Goal: Task Accomplishment & Management: Complete application form

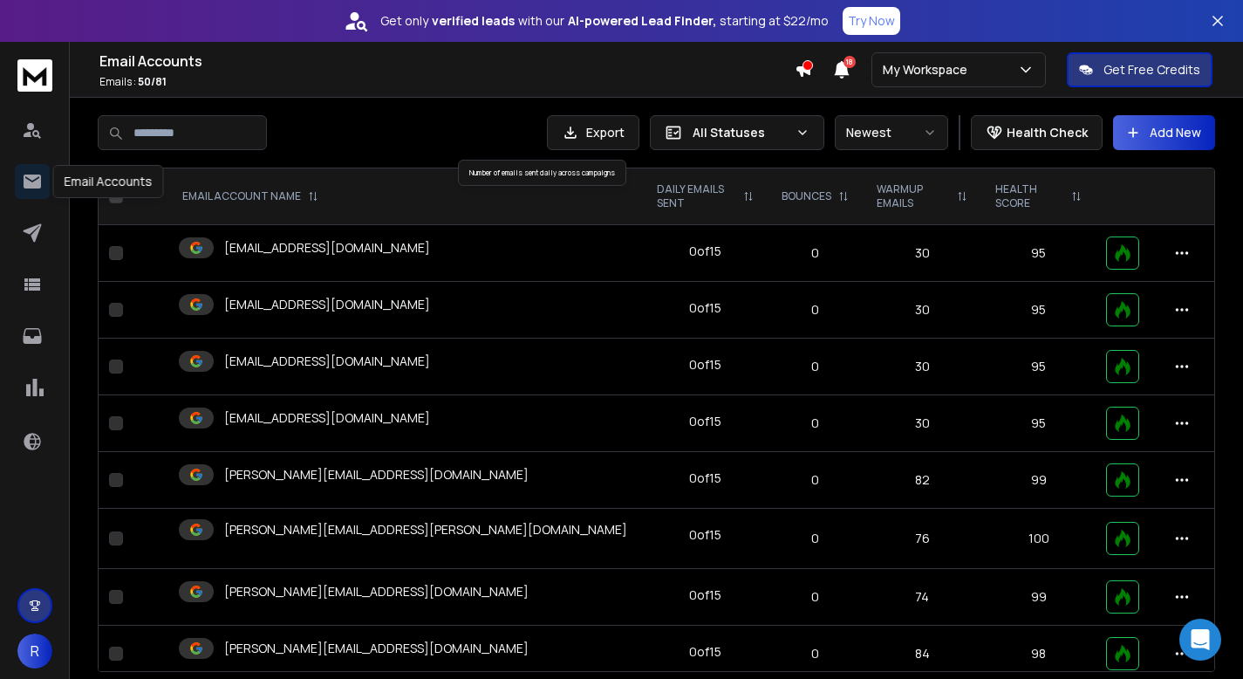
scroll to position [154, 0]
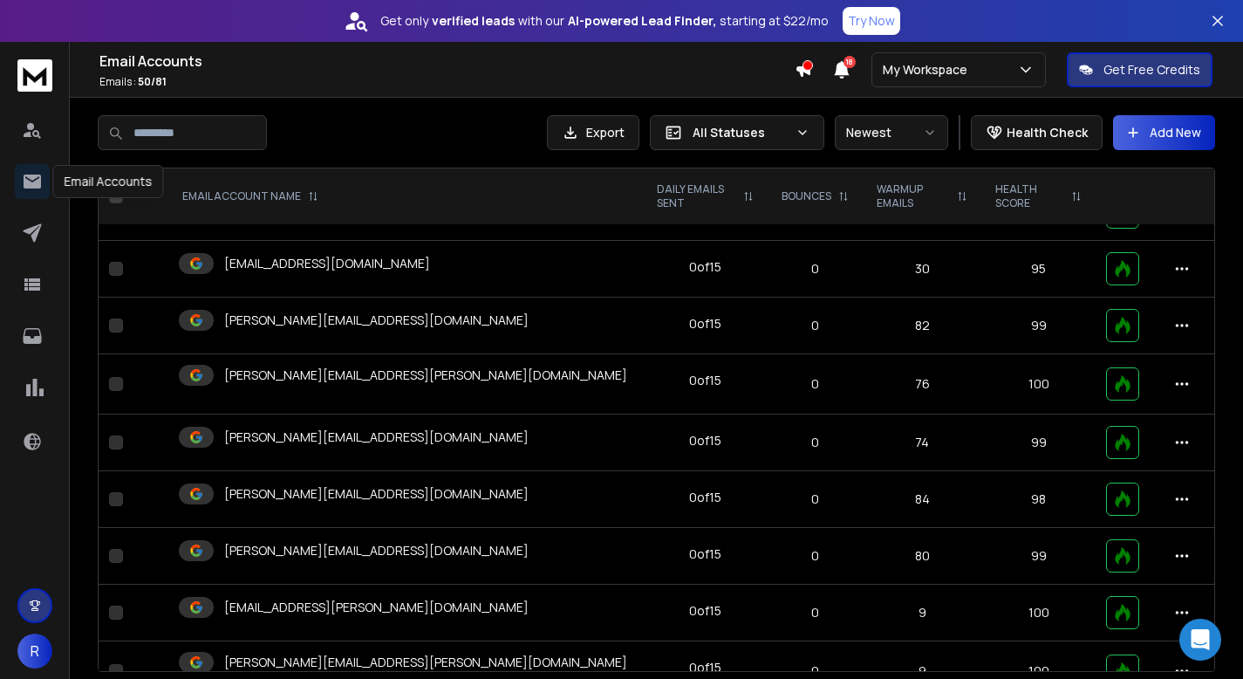
click at [1151, 127] on button "Add New" at bounding box center [1164, 132] width 102 height 35
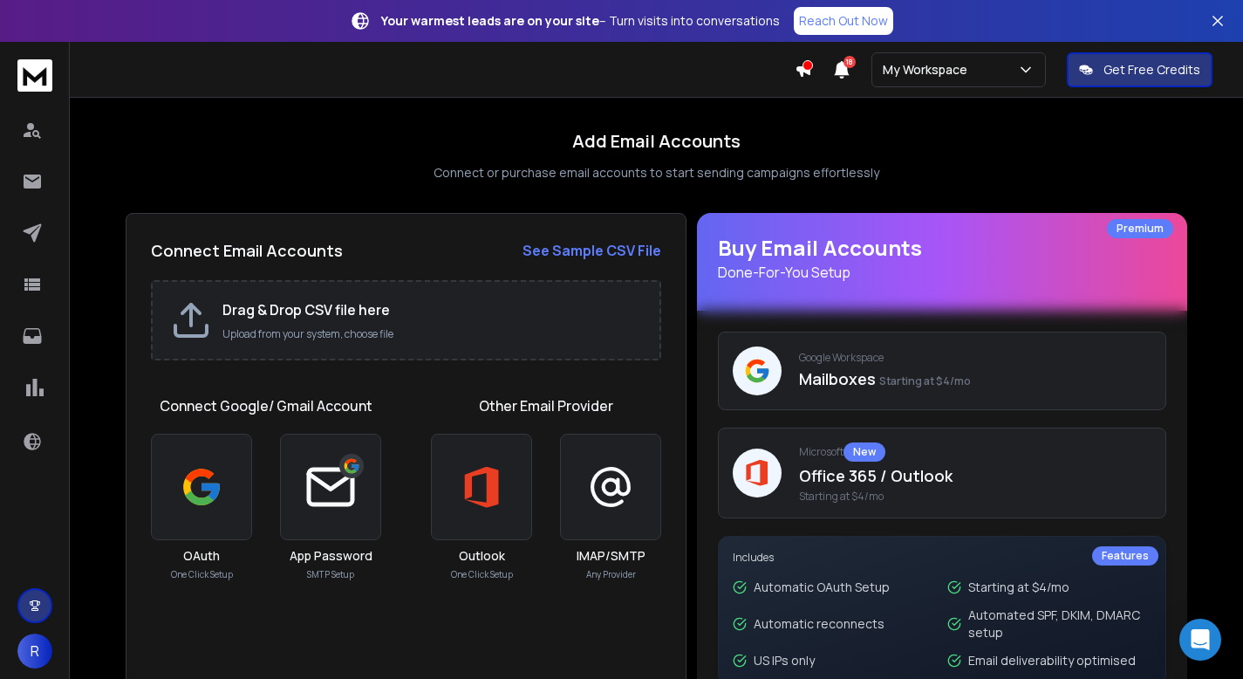
click at [192, 484] on icon at bounding box center [202, 487] width 44 height 52
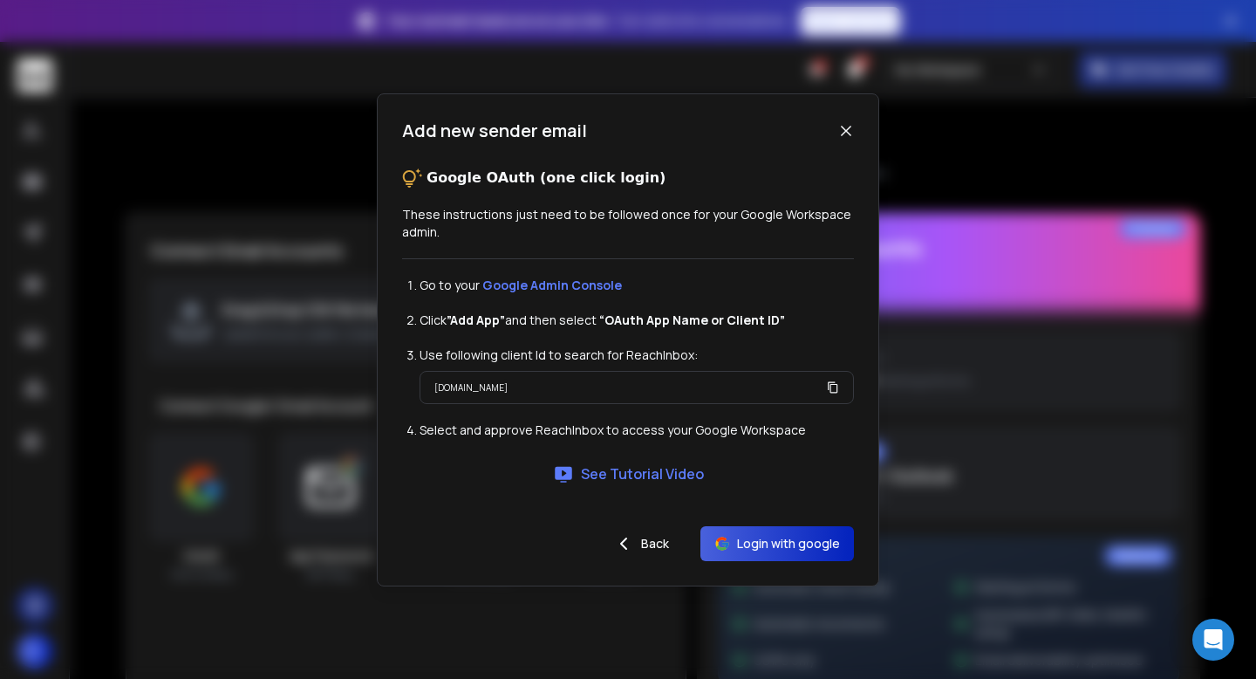
click at [845, 128] on icon at bounding box center [846, 131] width 16 height 16
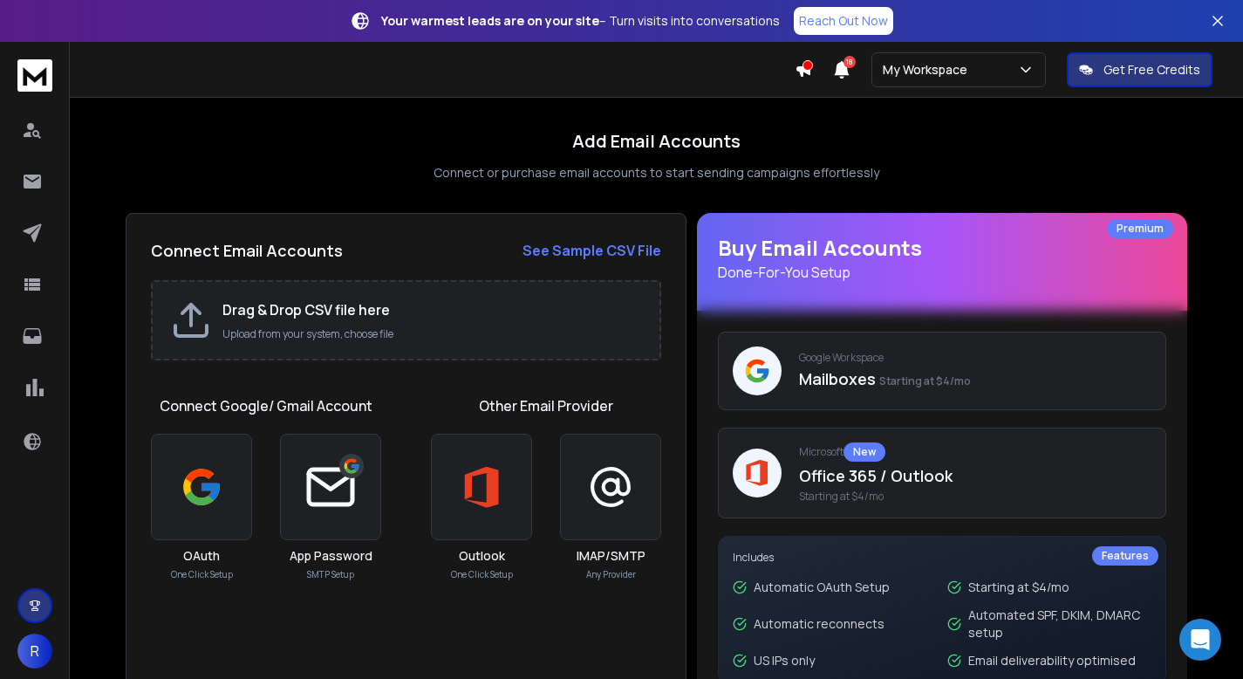
click at [329, 504] on icon at bounding box center [331, 486] width 44 height 35
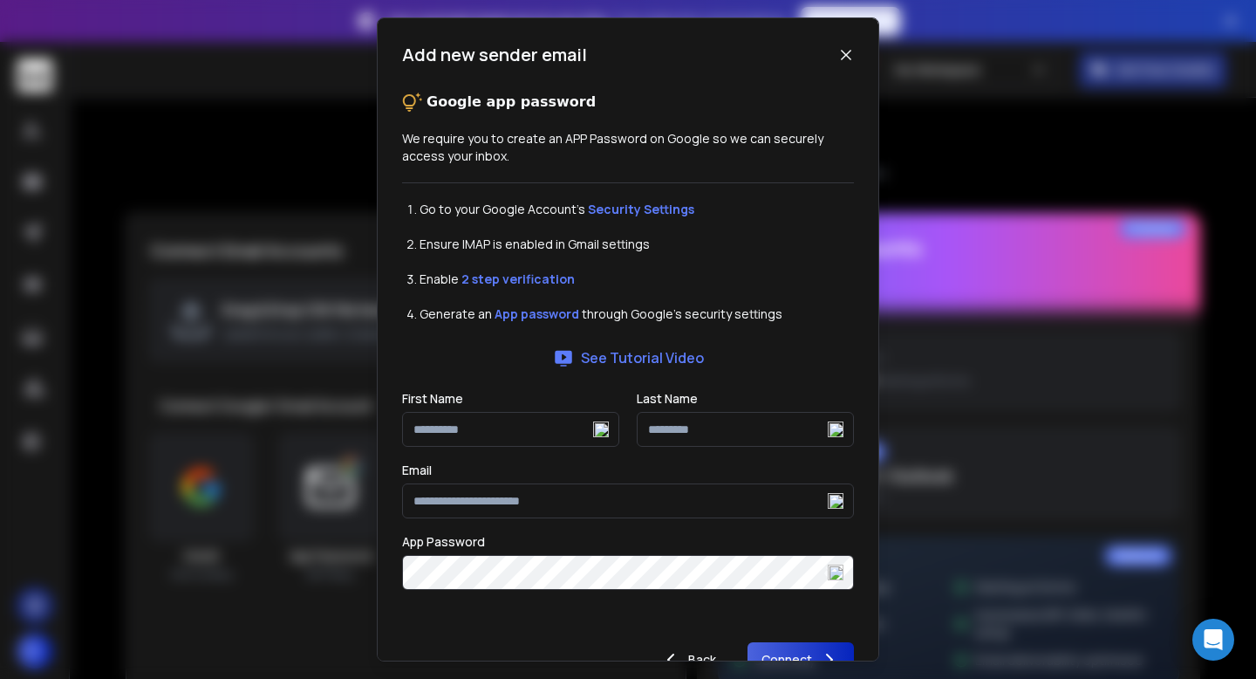
click at [506, 430] on input "text" at bounding box center [510, 429] width 217 height 35
paste input "*******"
type input "*******"
click at [497, 502] on input "email" at bounding box center [628, 500] width 452 height 35
paste input "**********"
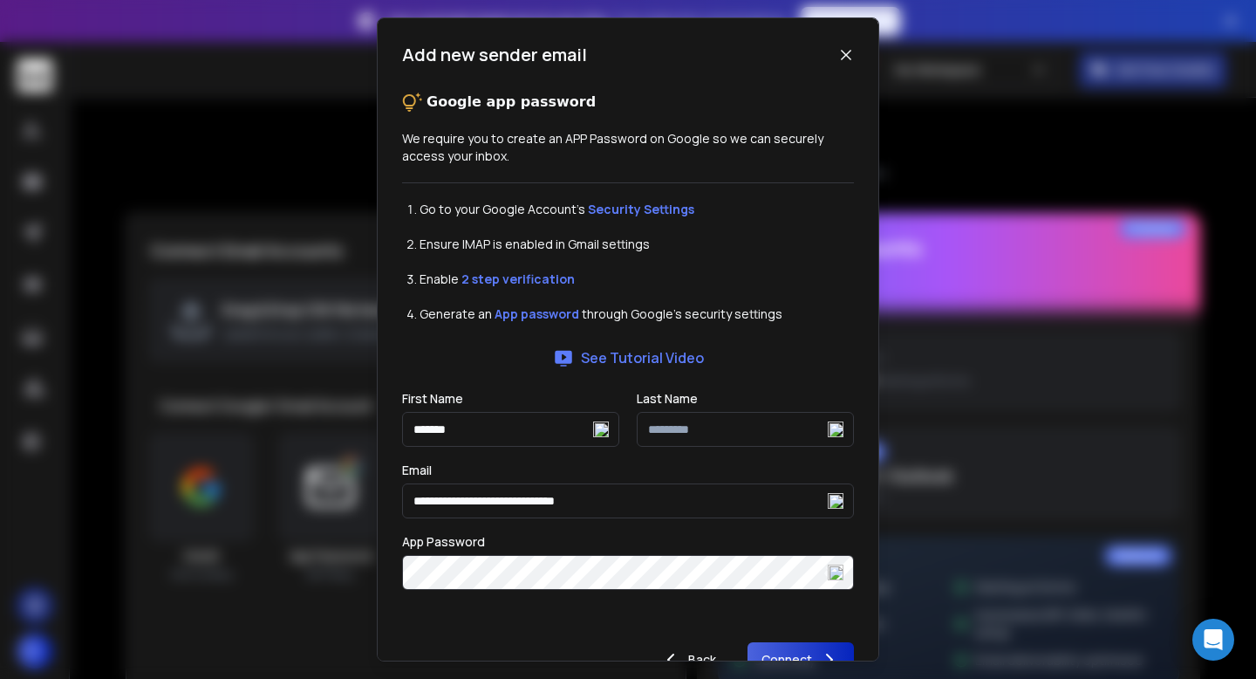
type input "**********"
click at [794, 643] on button "Connect" at bounding box center [801, 659] width 106 height 35
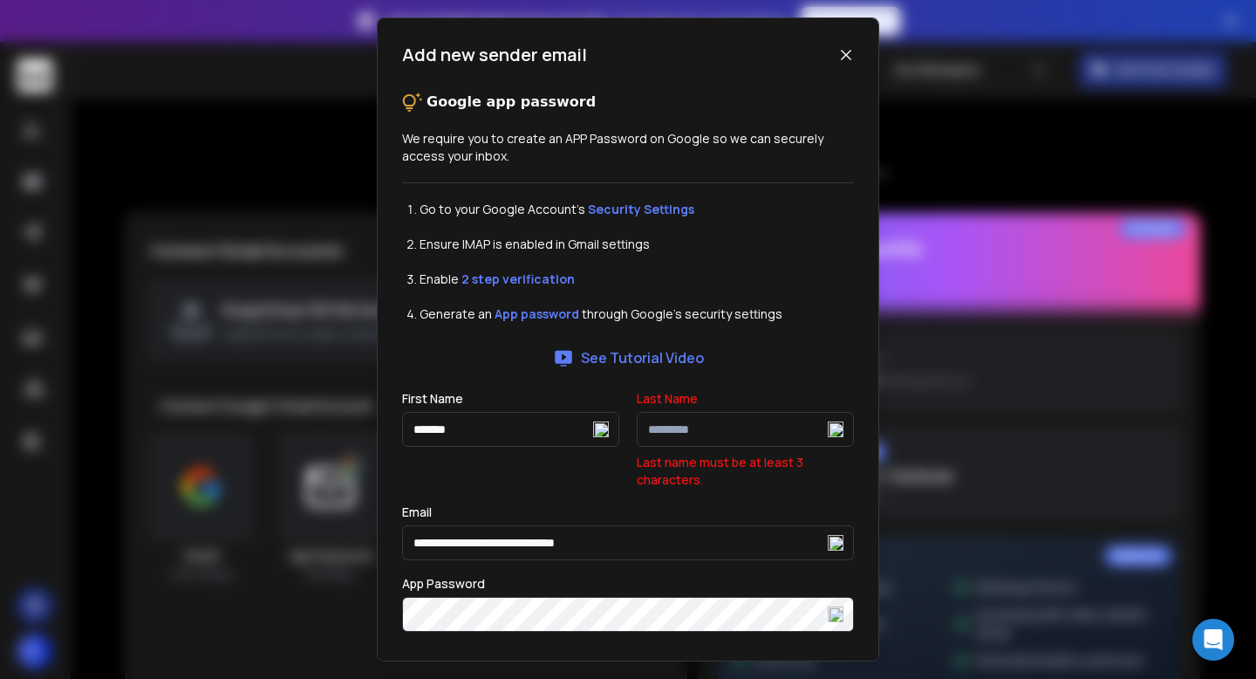
click at [686, 429] on input "text" at bounding box center [745, 429] width 217 height 35
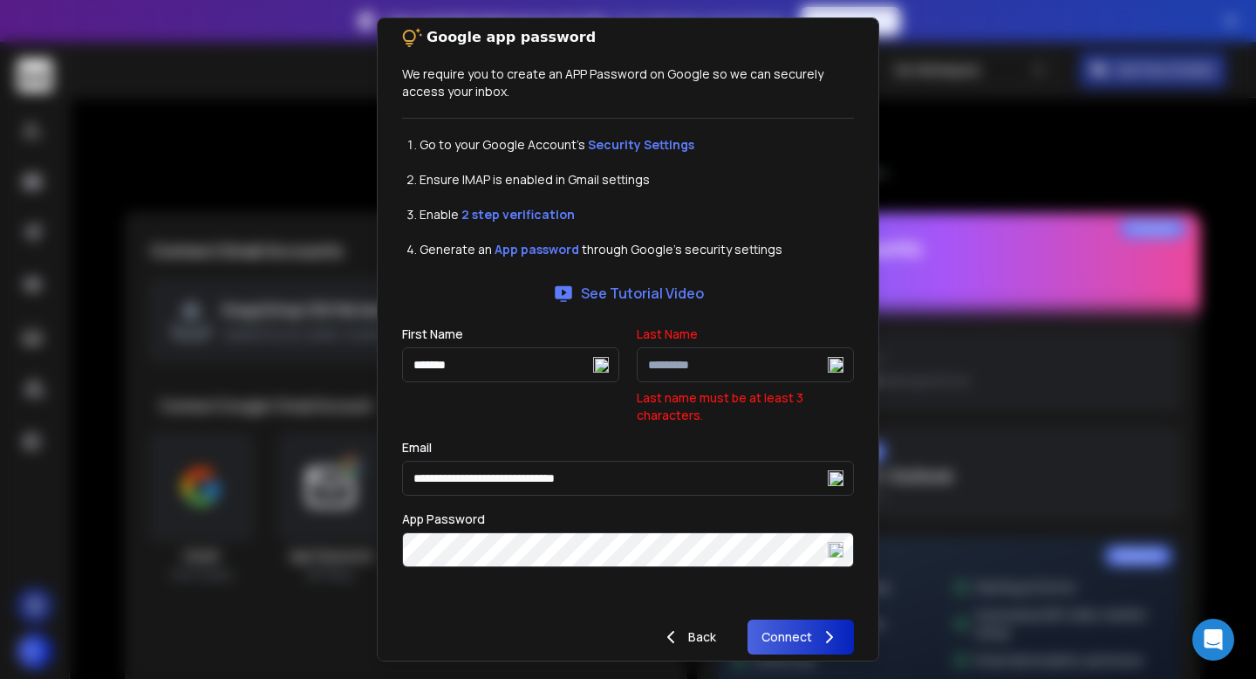
scroll to position [83, 0]
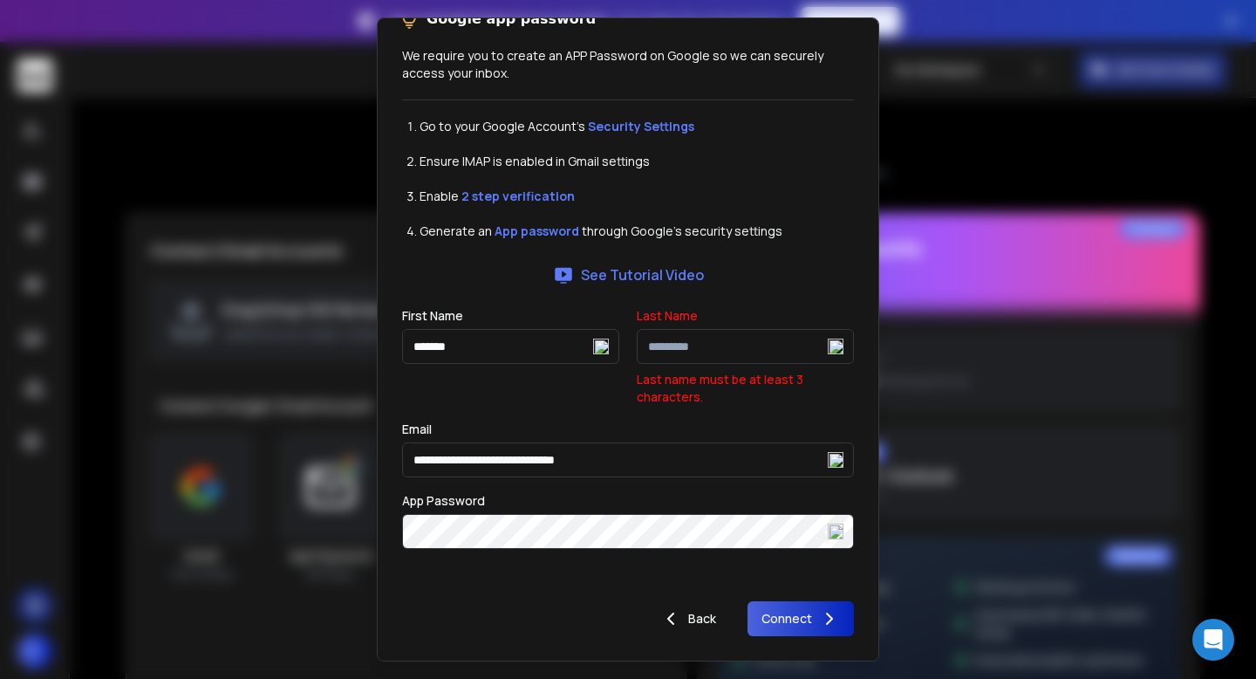
click at [796, 624] on button "Connect" at bounding box center [801, 618] width 106 height 35
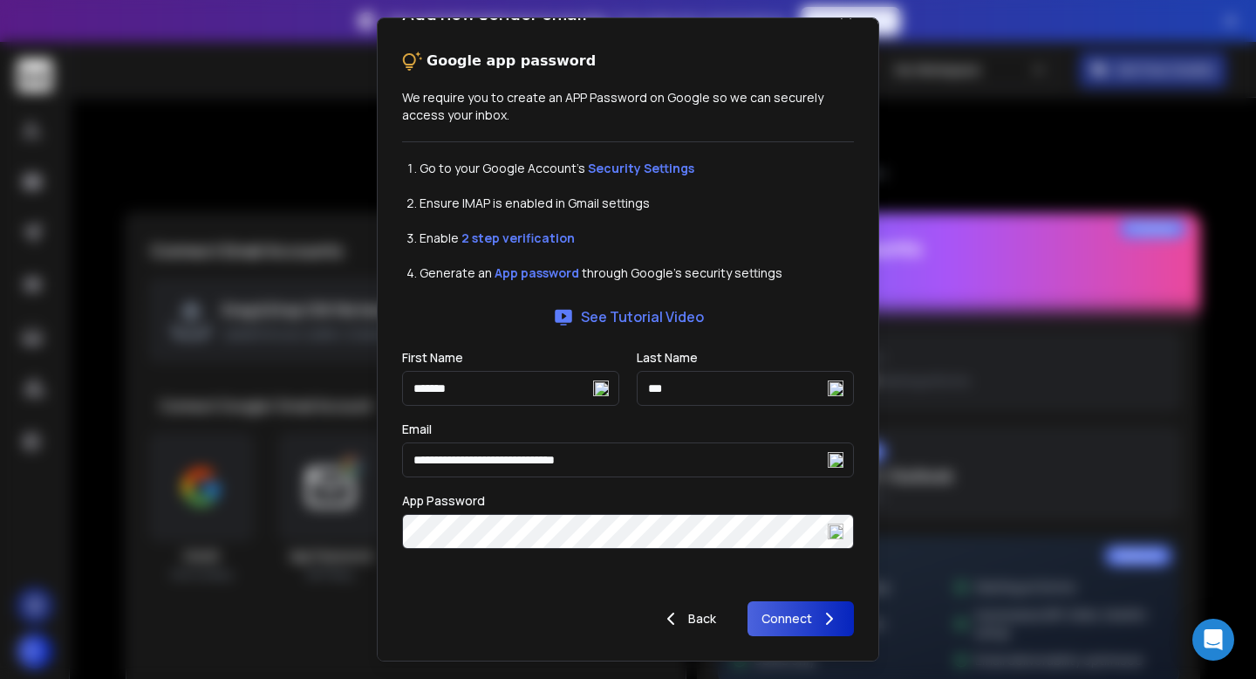
scroll to position [41, 0]
type input "***"
click at [812, 623] on button "Connect" at bounding box center [801, 618] width 106 height 35
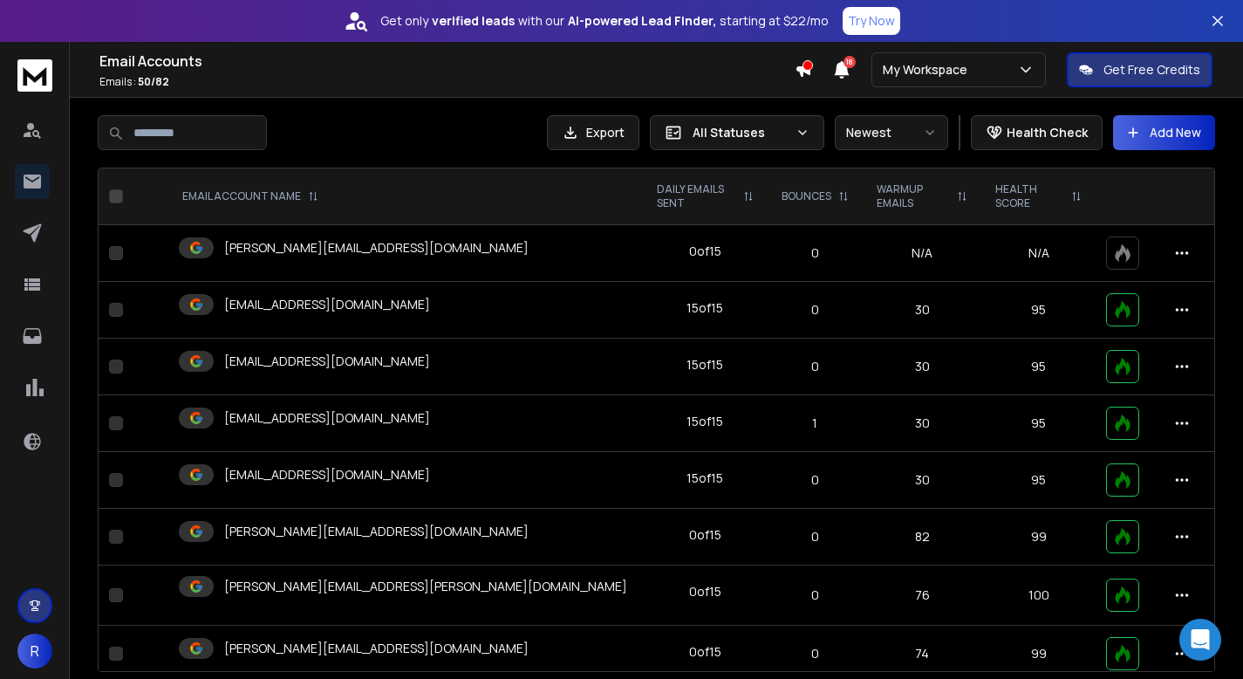
click at [1114, 248] on icon at bounding box center [1122, 252] width 17 height 17
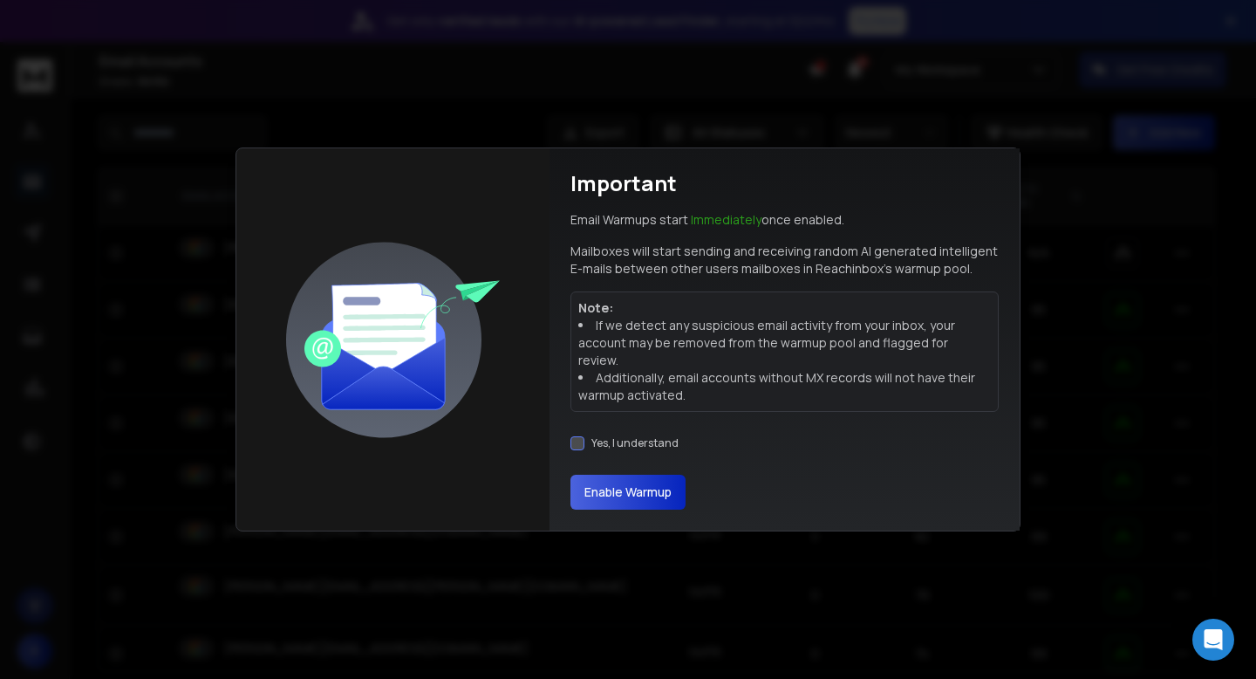
click at [579, 436] on button "Yes, I understand" at bounding box center [577, 443] width 14 height 14
click at [617, 488] on button "Enable Warmup" at bounding box center [627, 492] width 115 height 35
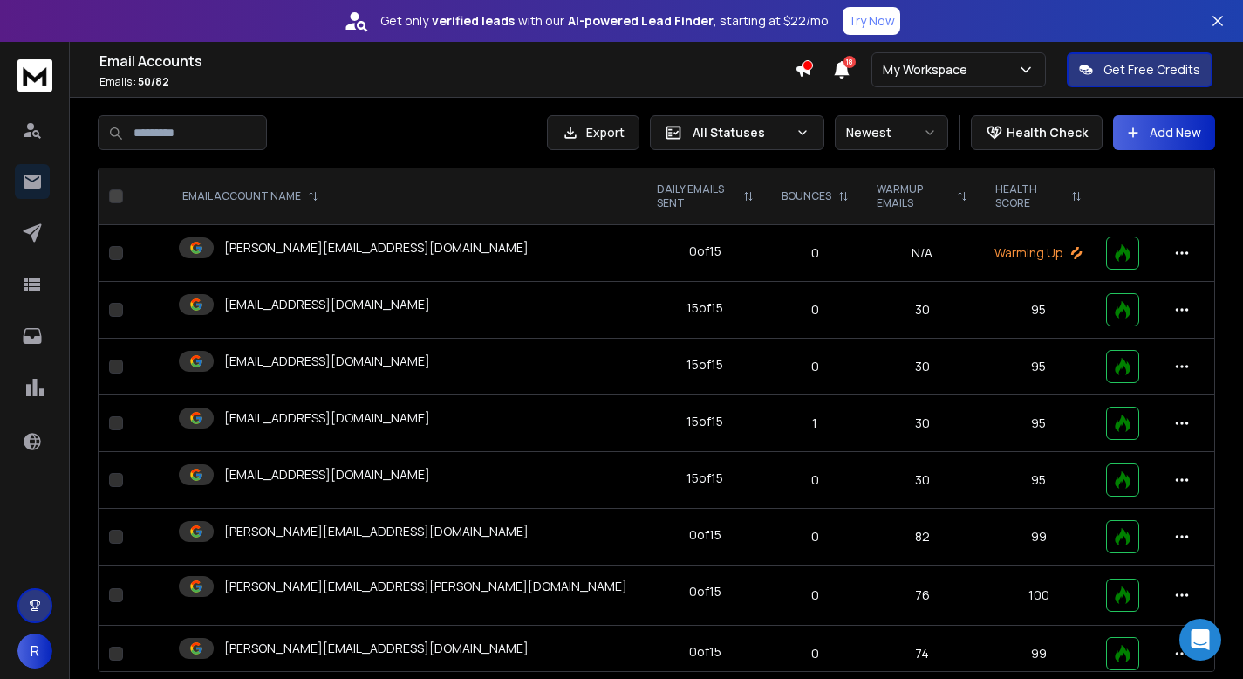
click at [643, 243] on td "0 of 15" at bounding box center [705, 247] width 125 height 45
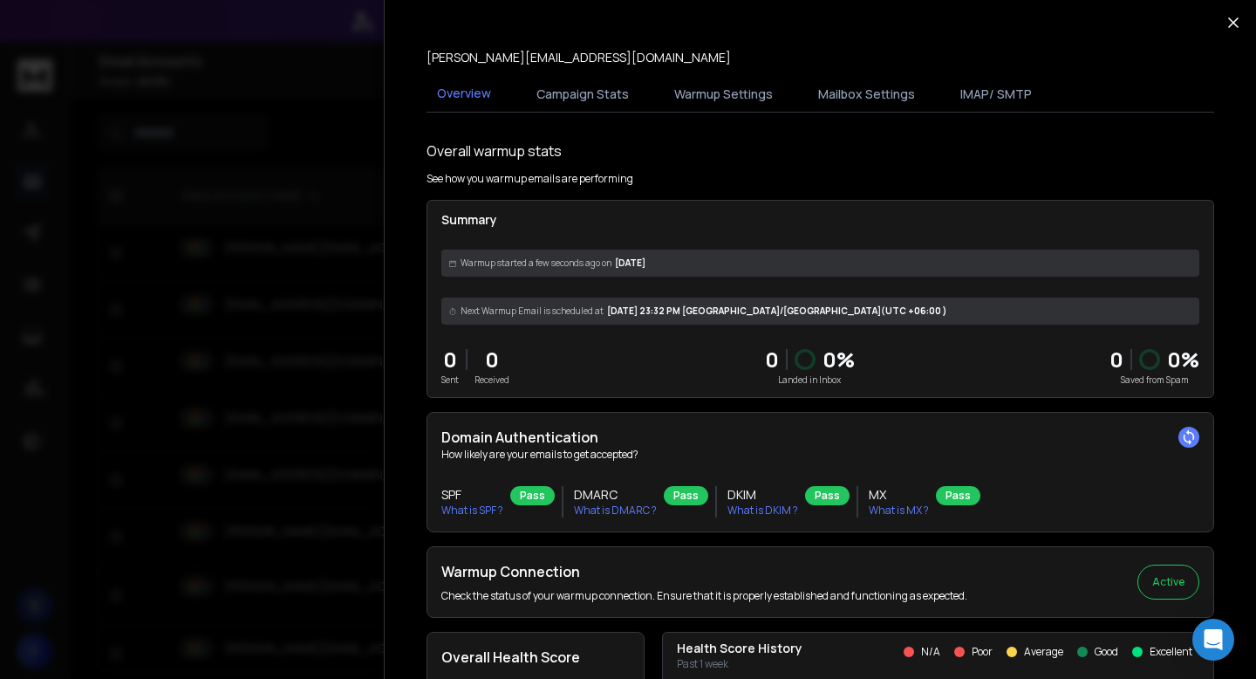
click at [1229, 27] on icon "button" at bounding box center [1233, 22] width 17 height 17
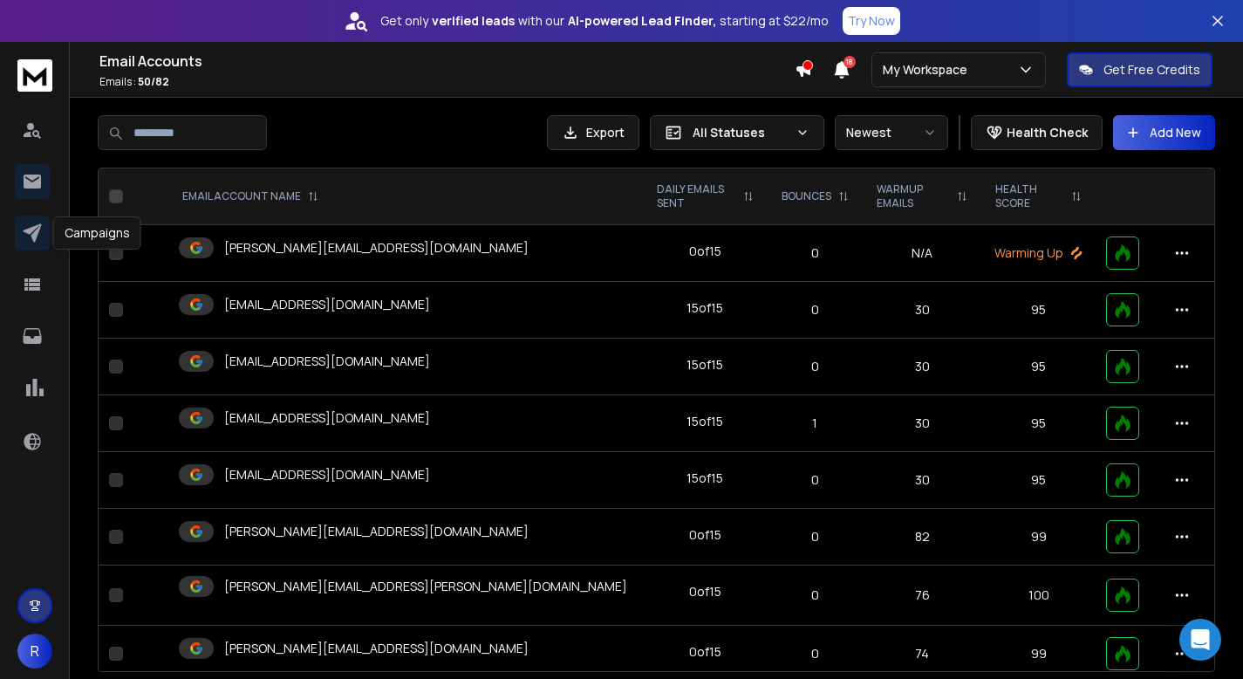
click at [24, 235] on icon at bounding box center [32, 232] width 21 height 21
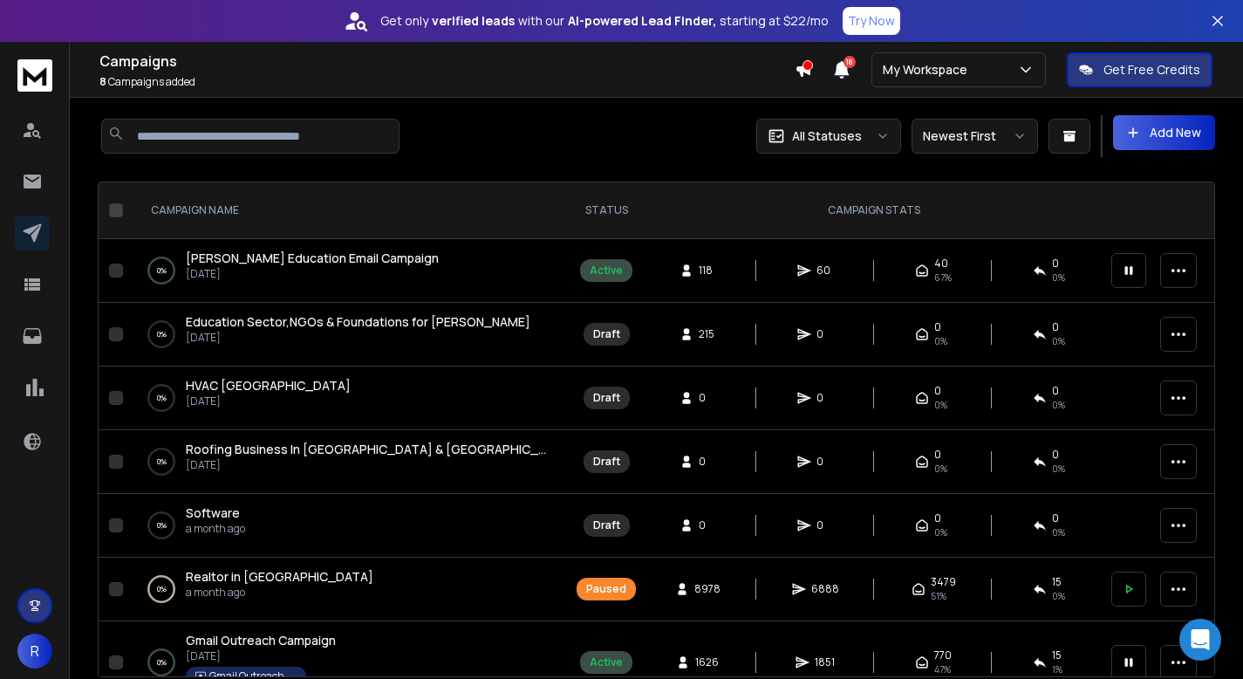
click at [394, 284] on div "0 % [PERSON_NAME] Education Email Campaign [DATE]" at bounding box center [347, 270] width 401 height 42
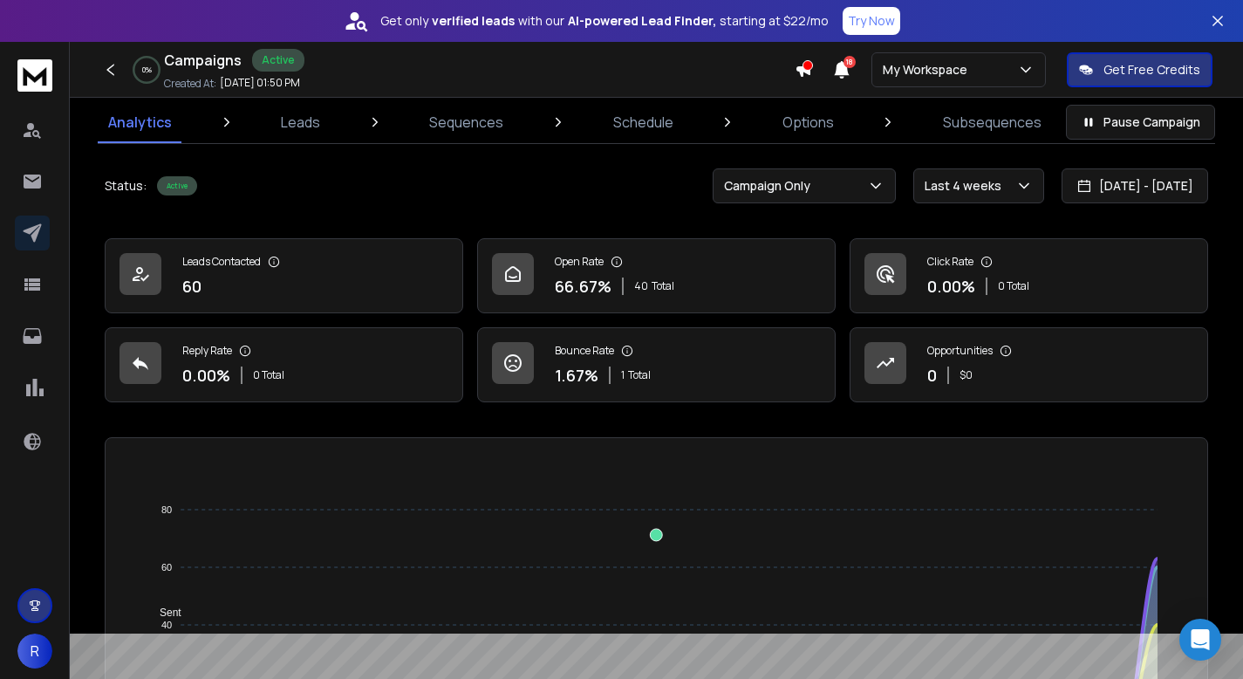
scroll to position [47, 0]
